Goal: Communication & Community: Answer question/provide support

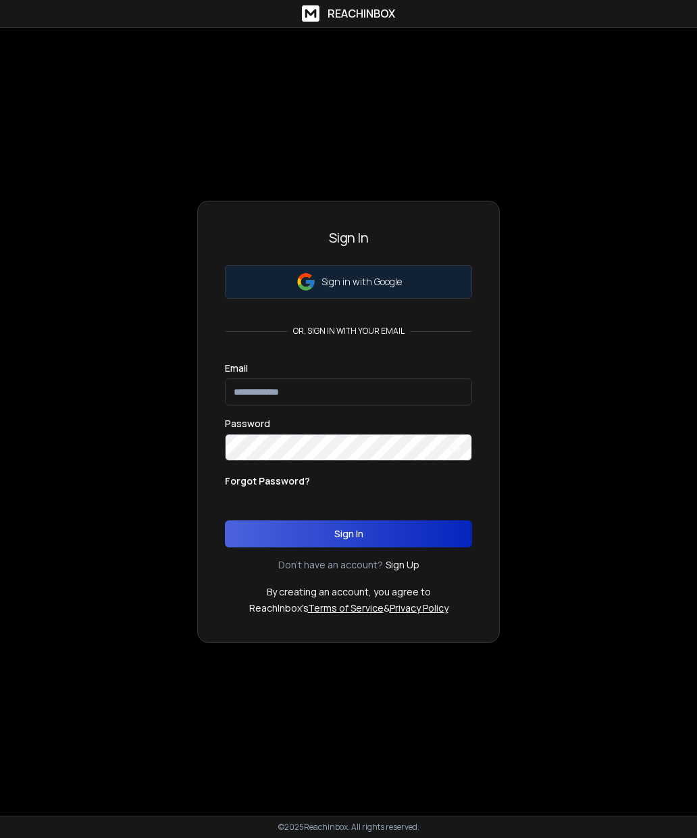
click at [427, 299] on button "Sign in with Google" at bounding box center [348, 282] width 247 height 34
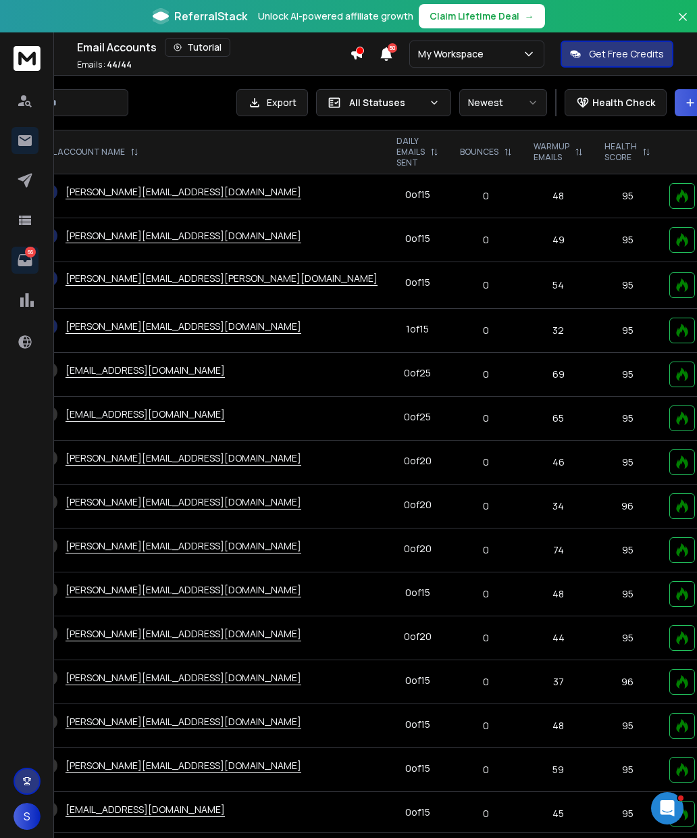
click at [22, 259] on icon at bounding box center [25, 260] width 16 height 16
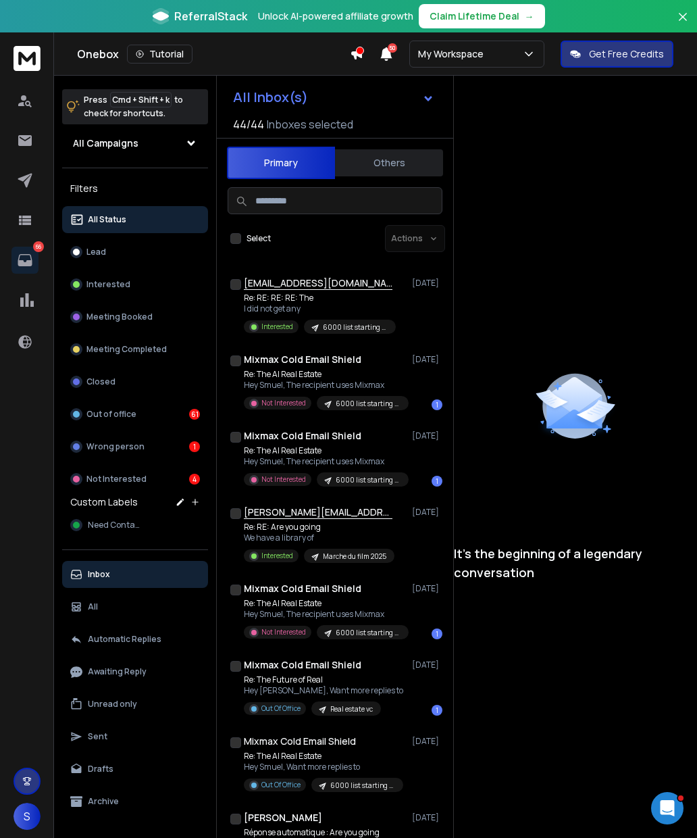
click at [59, 281] on div "Press Cmd + Shift + k to check for shortcuts. All Campaigns All Campaigns Filte…" at bounding box center [135, 495] width 162 height 838
click at [95, 291] on button "Interested" at bounding box center [135, 284] width 146 height 27
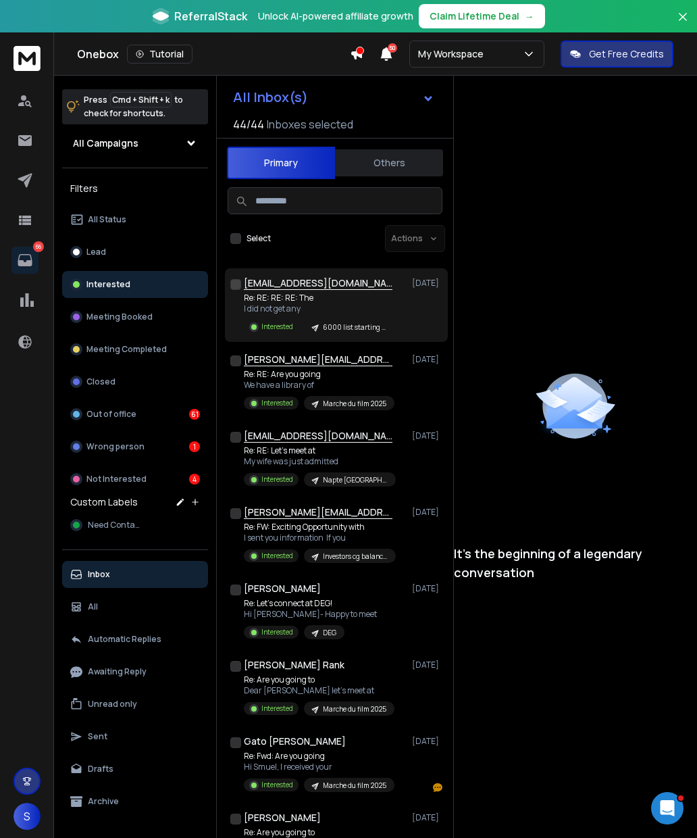
click at [312, 288] on h1 "eyal@eibd.dev +1" at bounding box center [318, 283] width 149 height 14
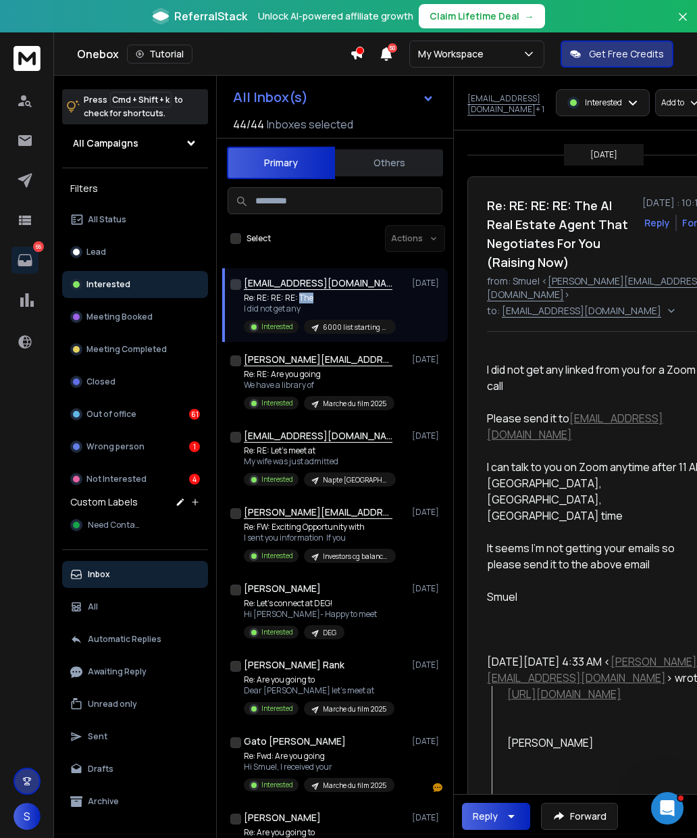
click at [377, 281] on div "eyal@eibd.dev +1 11 Oct" at bounding box center [343, 283] width 199 height 14
click at [303, 294] on p "Re: RE: RE: RE: The" at bounding box center [320, 297] width 152 height 11
click at [634, 231] on h1 "Re: RE: RE: RE: The AI Real Estate Agent That Negotiates For You (Raising Now)" at bounding box center [560, 234] width 147 height 76
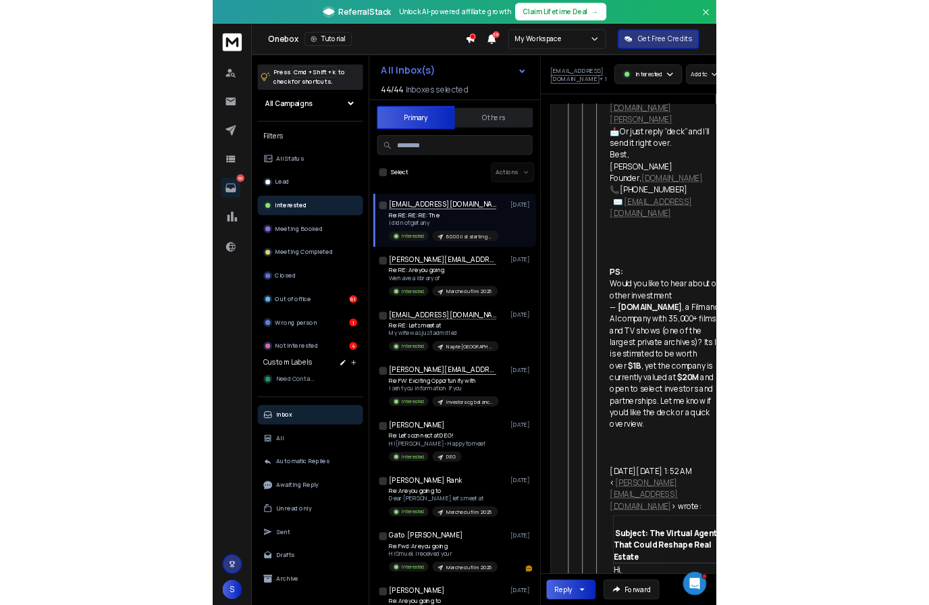
scroll to position [2914, 0]
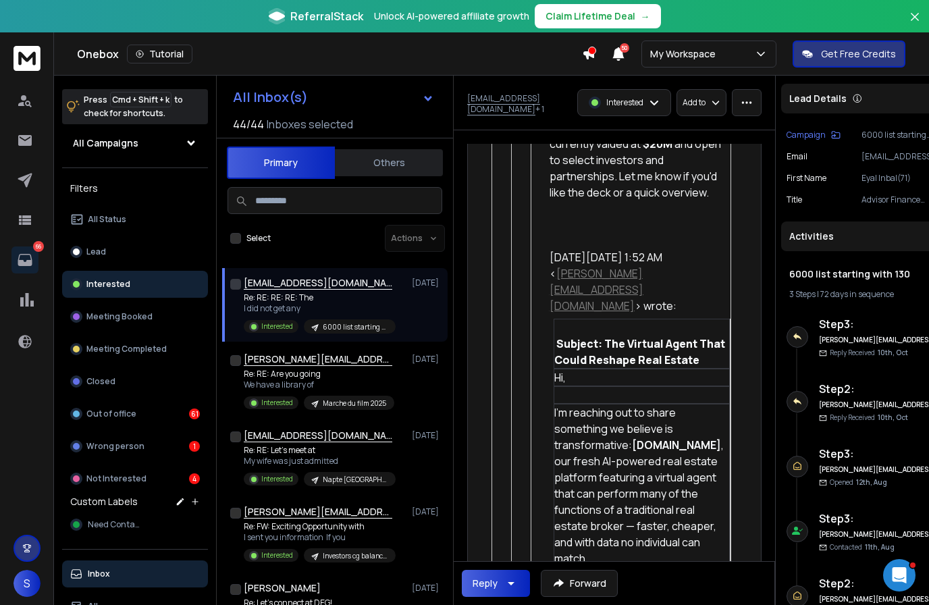
scroll to position [3147, 0]
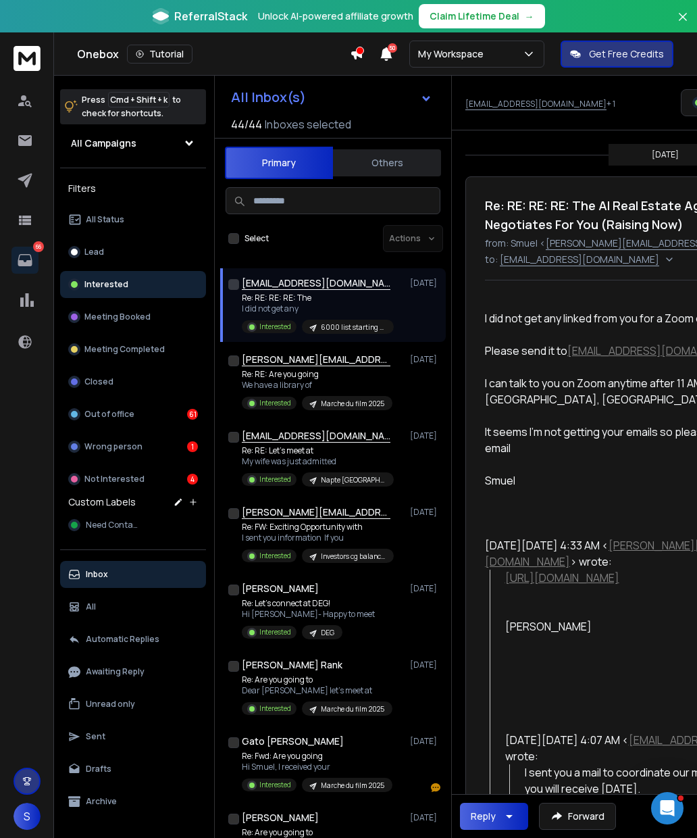
scroll to position [0, 0]
copy p "eyal@eibd.dev"
